Goal: Task Accomplishment & Management: Use online tool/utility

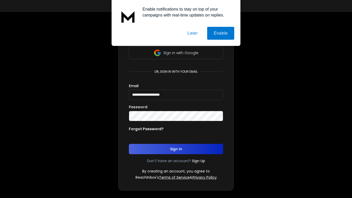
type input "**********"
click at [176, 149] on button "Sign In" at bounding box center [176, 149] width 94 height 10
